Goal: Use online tool/utility: Utilize a website feature to perform a specific function

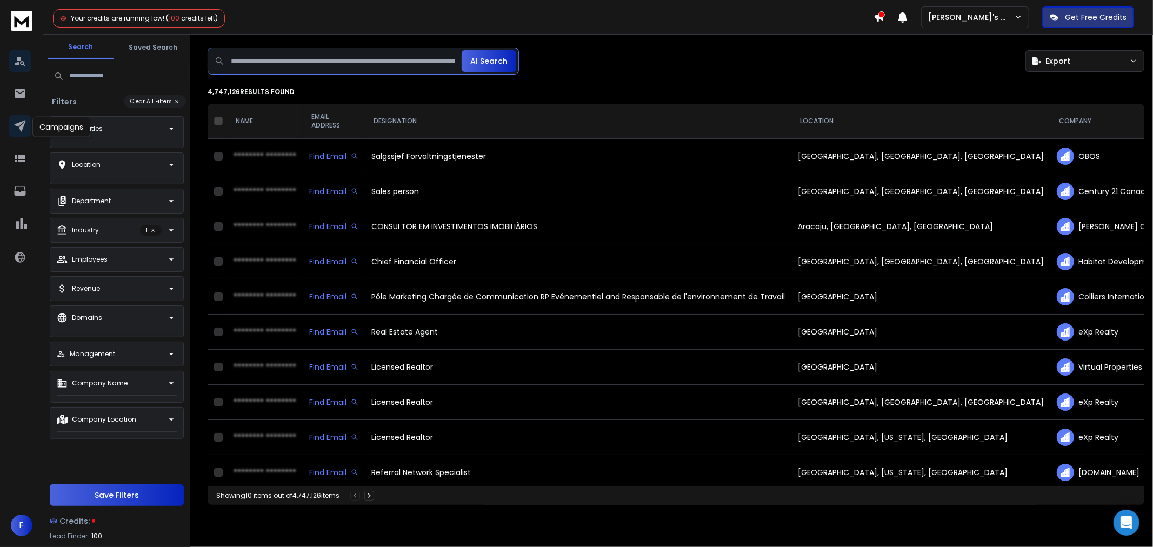
click at [19, 129] on icon at bounding box center [19, 125] width 11 height 11
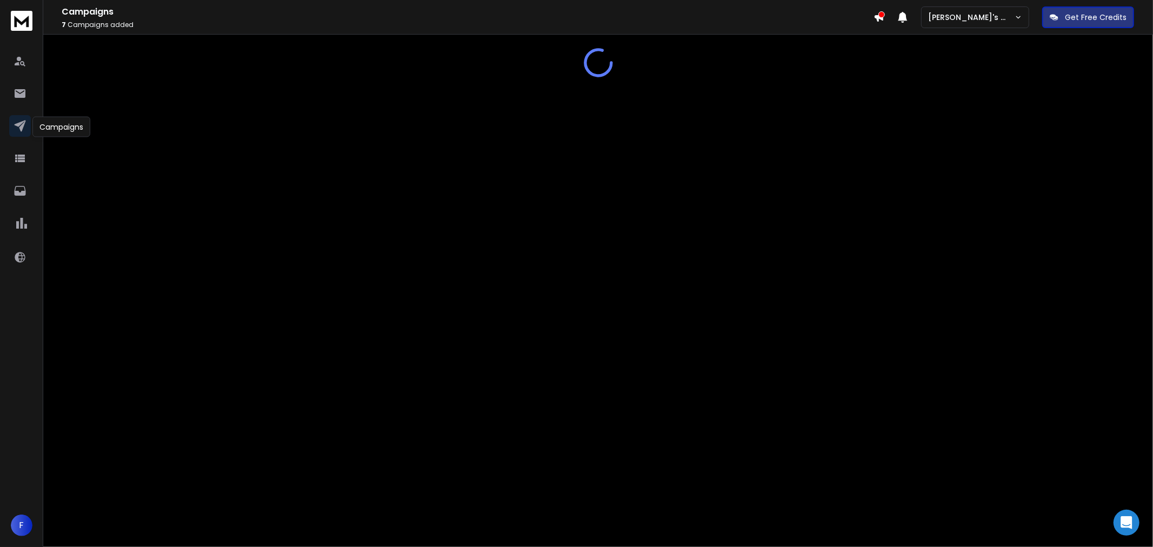
click at [19, 129] on icon at bounding box center [19, 125] width 11 height 11
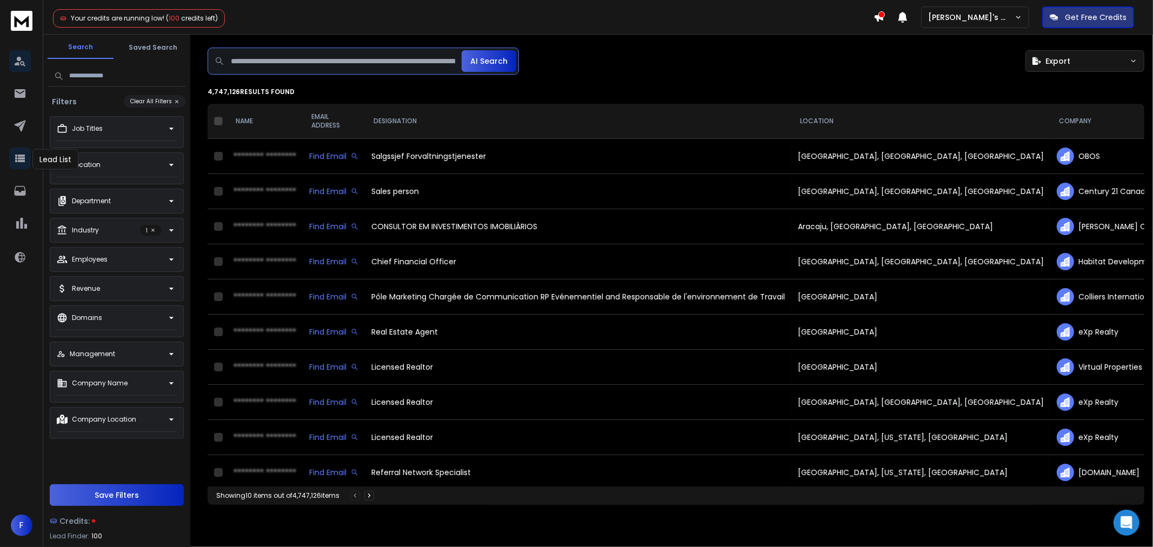
click at [21, 157] on icon at bounding box center [20, 159] width 10 height 8
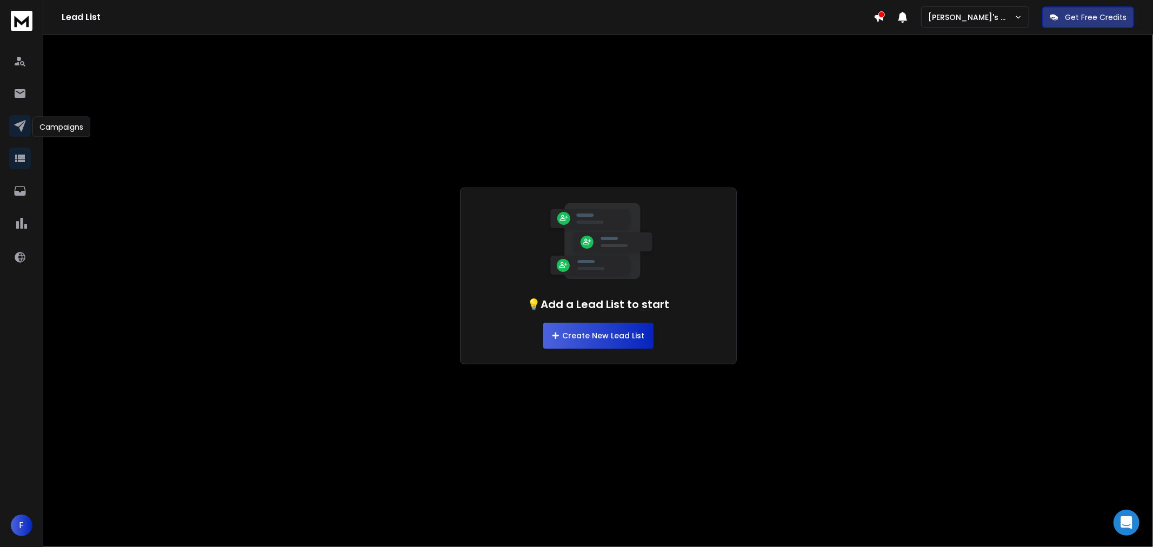
click at [19, 127] on icon at bounding box center [20, 125] width 13 height 13
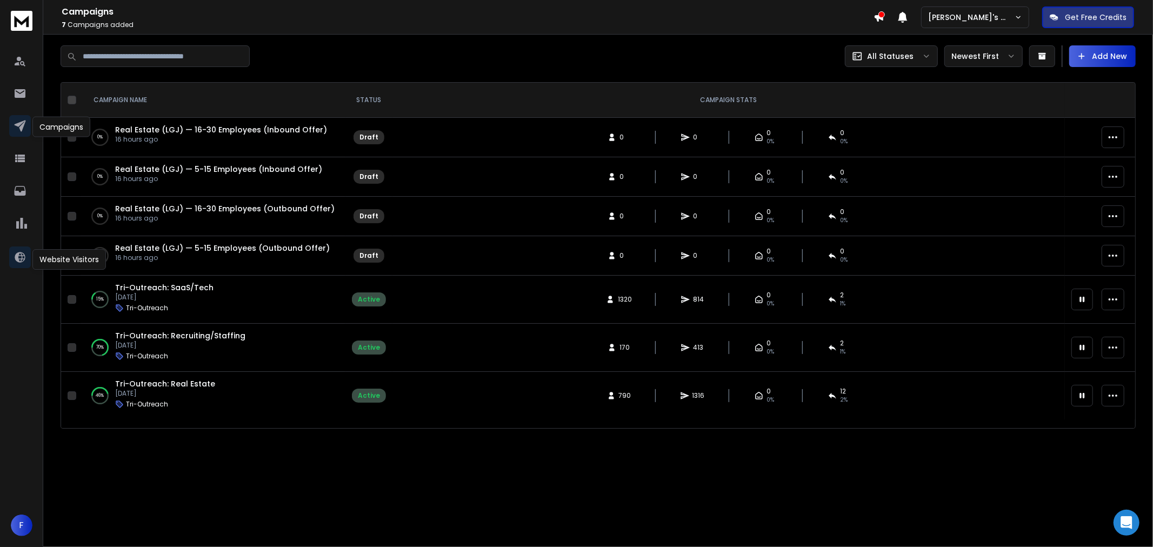
click at [20, 258] on icon at bounding box center [20, 257] width 13 height 13
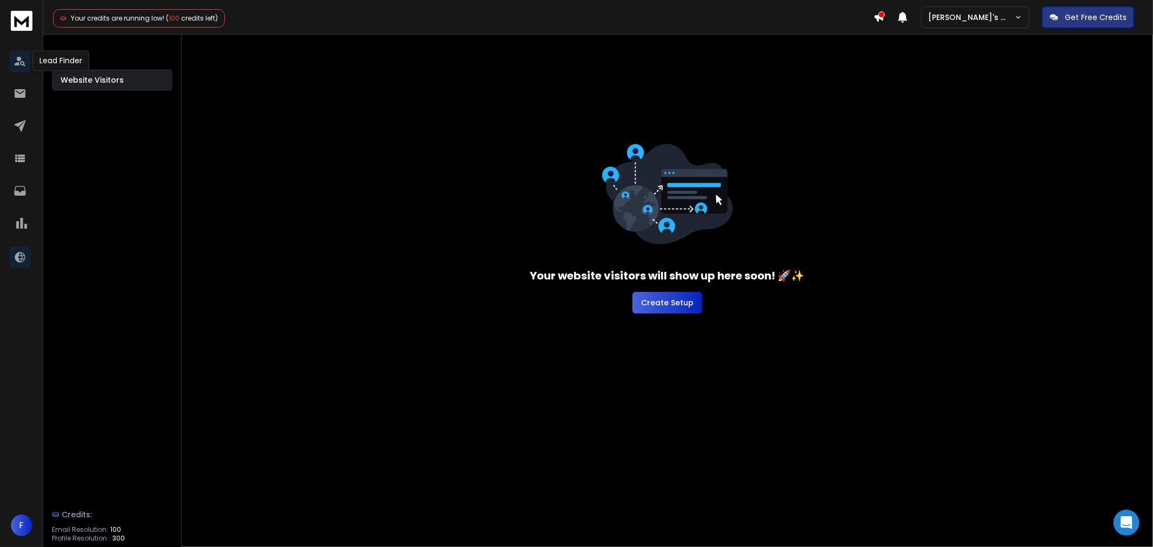
click at [22, 62] on icon at bounding box center [20, 63] width 11 height 5
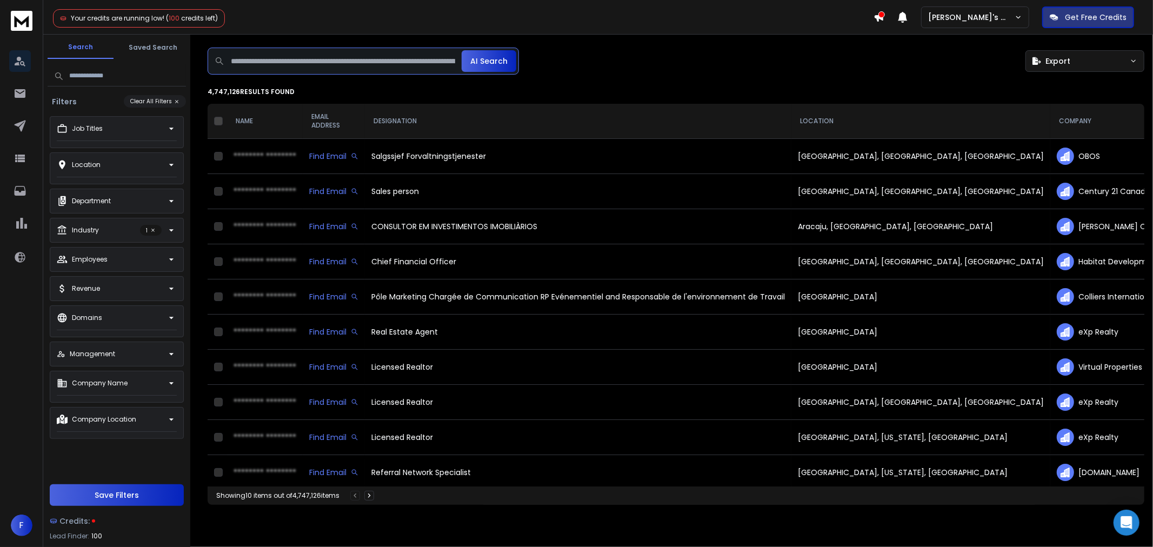
click at [397, 66] on textarea at bounding box center [343, 61] width 224 height 22
type textarea "**********"
click at [472, 58] on button "AI Search" at bounding box center [490, 61] width 55 height 22
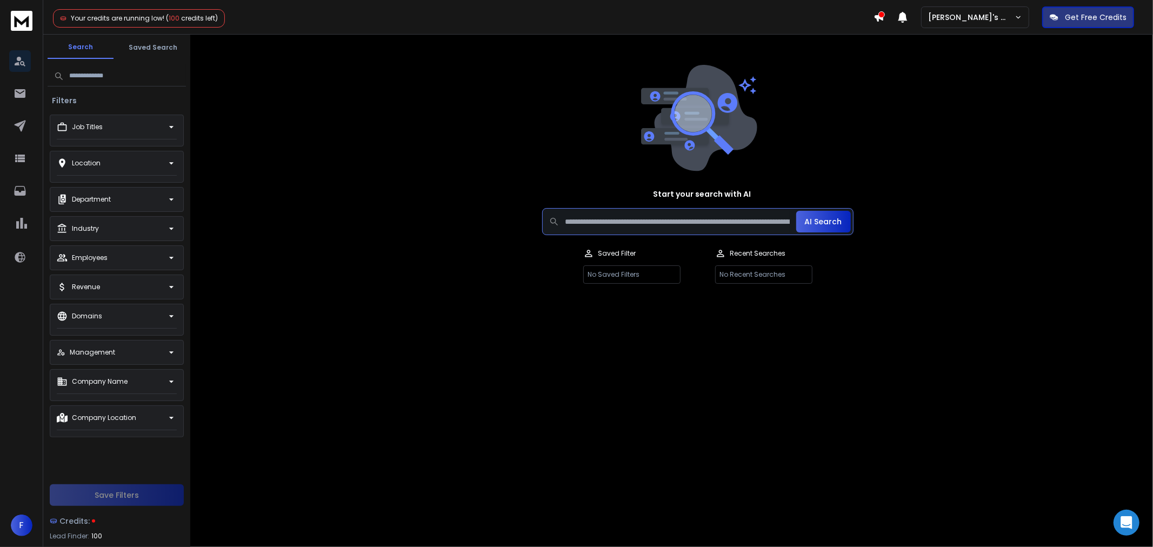
click at [202, 17] on span "( 100 credits left)" at bounding box center [192, 18] width 52 height 9
click at [597, 211] on textarea at bounding box center [677, 222] width 224 height 22
type textarea "**********"
click at [835, 227] on button "AI Search" at bounding box center [824, 222] width 55 height 22
click at [110, 129] on div "Job Titles" at bounding box center [117, 127] width 120 height 11
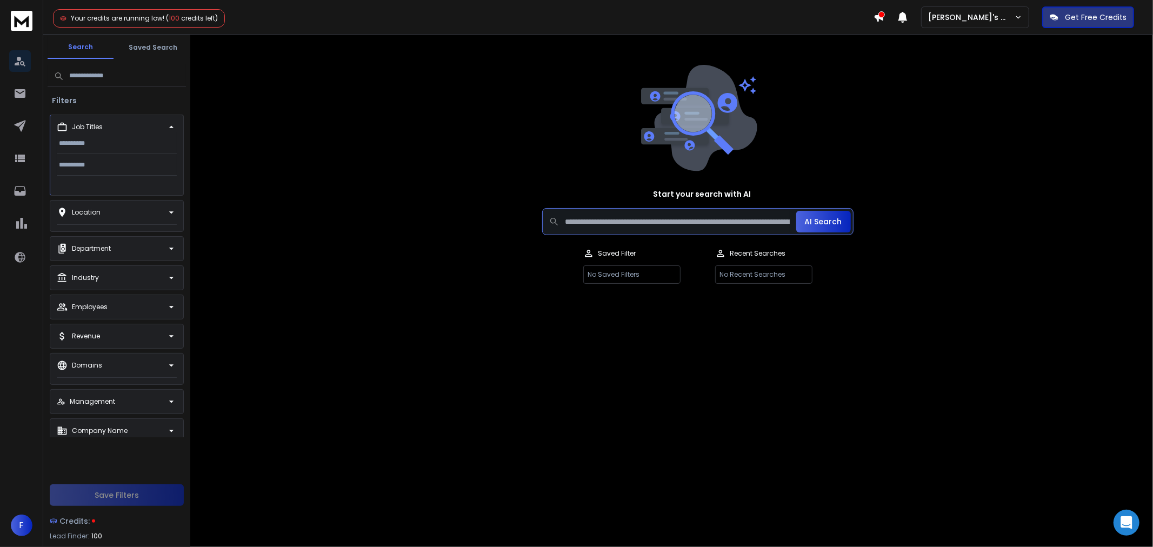
click at [96, 216] on p "Location" at bounding box center [86, 212] width 29 height 9
click at [18, 72] on div at bounding box center [21, 63] width 25 height 26
click at [24, 121] on icon at bounding box center [19, 125] width 11 height 11
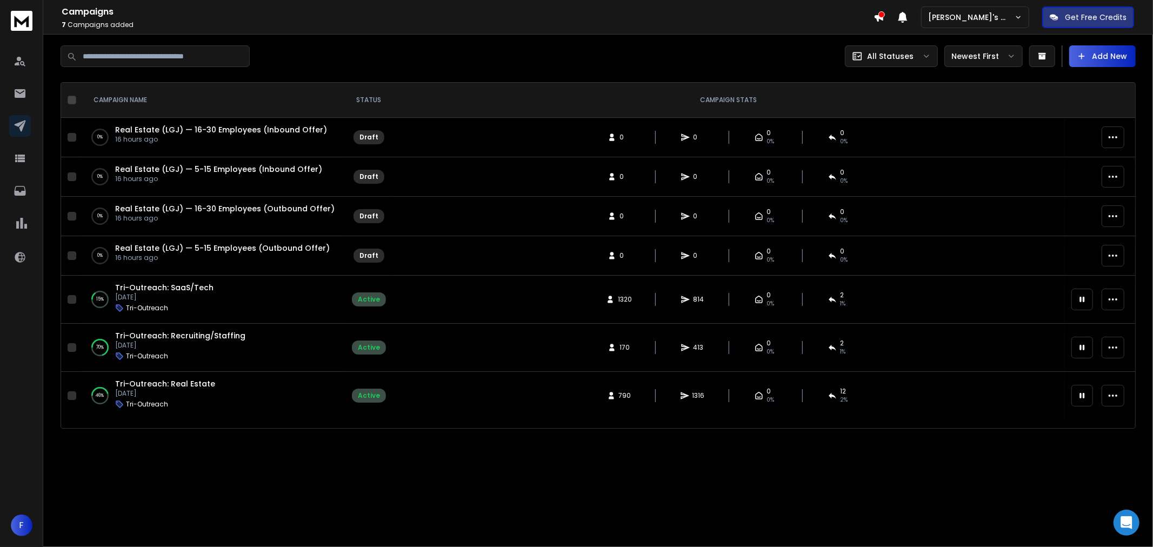
drag, startPoint x: 239, startPoint y: 175, endPoint x: 230, endPoint y: 175, distance: 9.2
drag, startPoint x: 230, startPoint y: 175, endPoint x: 128, endPoint y: 465, distance: 307.7
click at [128, 465] on div "Your warmest leads are on your site – Turn visits into conversations Reach Out …" at bounding box center [576, 273] width 1153 height 547
